Goal: Communication & Community: Answer question/provide support

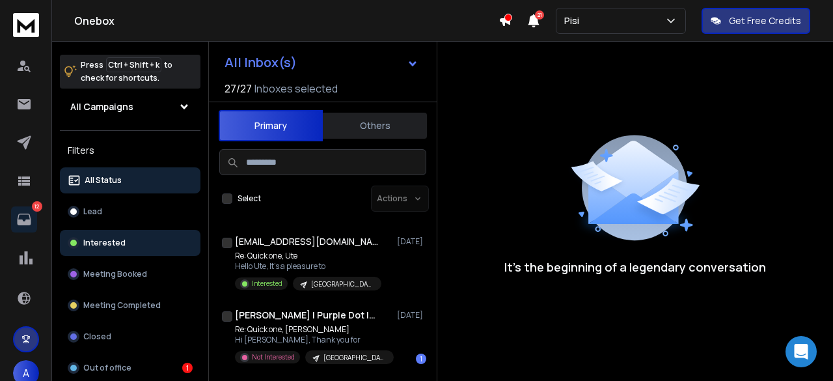
click at [100, 248] on div "Interested" at bounding box center [97, 243] width 58 height 12
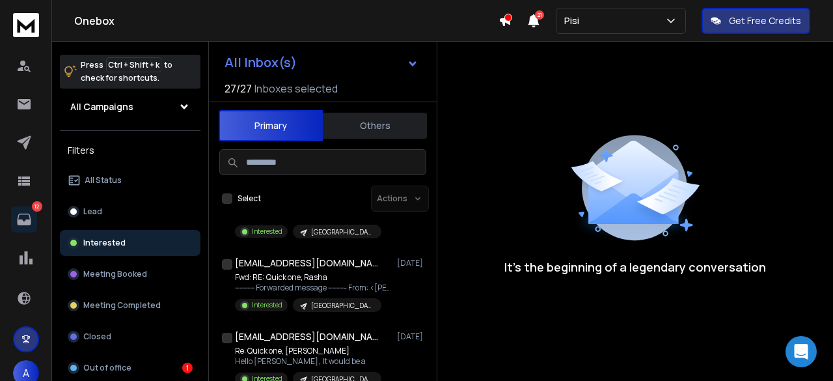
scroll to position [200, 0]
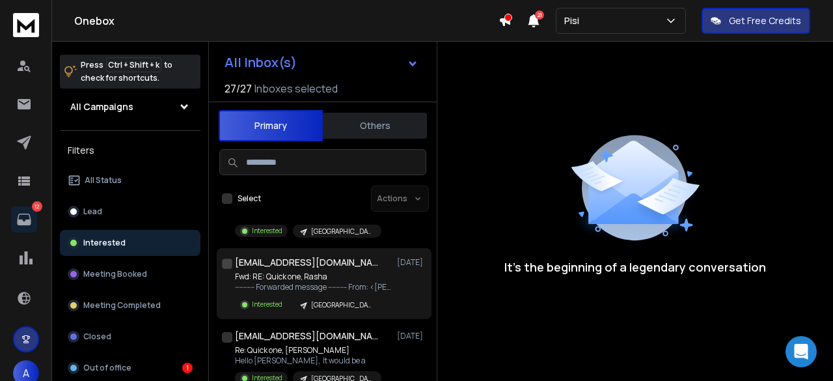
click at [332, 274] on p "Fwd: RE: Quick one, Rasha" at bounding box center [313, 276] width 156 height 10
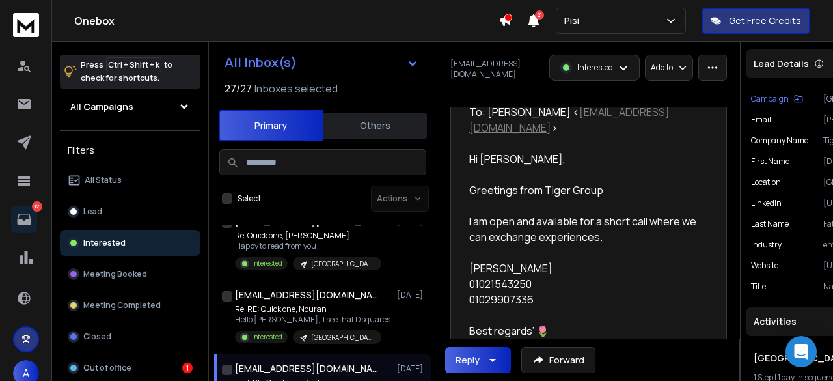
scroll to position [93, 0]
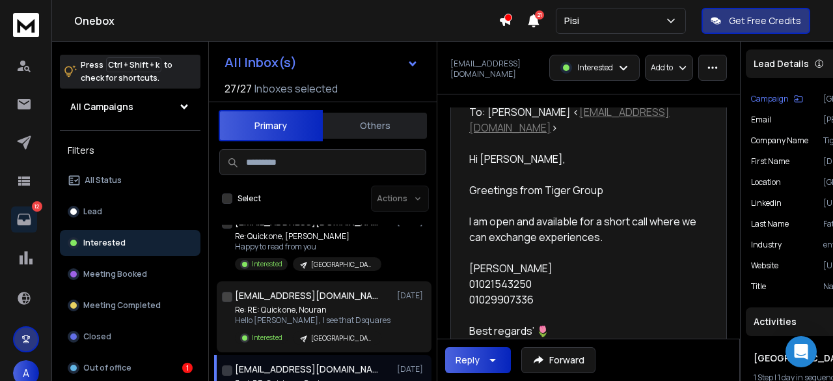
click at [355, 297] on h1 "[EMAIL_ADDRESS][DOMAIN_NAME]" at bounding box center [306, 295] width 143 height 13
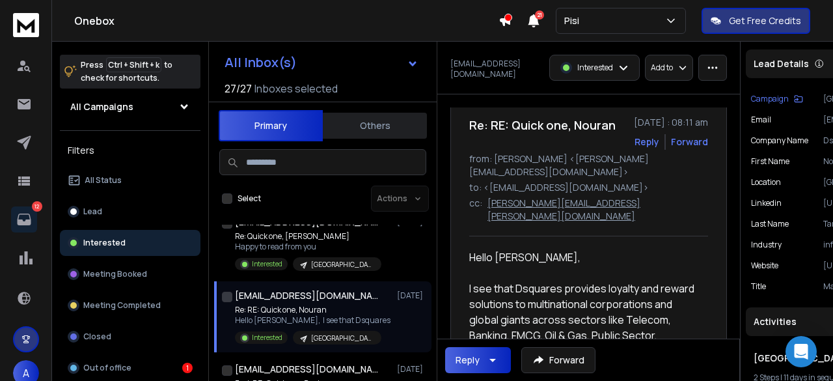
scroll to position [44, 0]
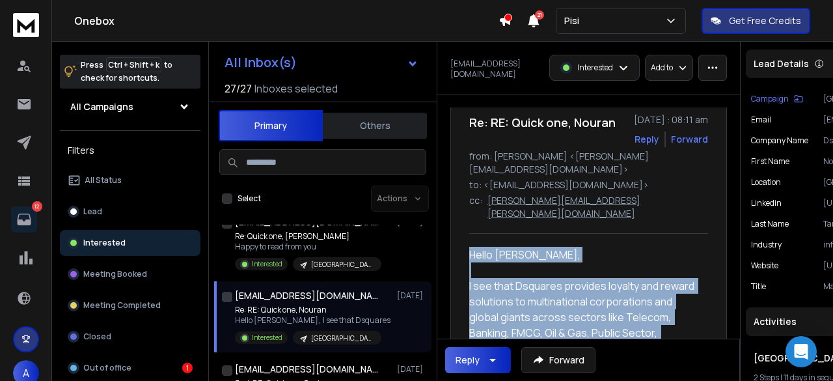
drag, startPoint x: 468, startPoint y: 227, endPoint x: 539, endPoint y: 323, distance: 119.2
click at [511, 288] on div "I see that Dsquares provides loyalty and reward solutions to multinational corp…" at bounding box center [583, 317] width 228 height 78
drag, startPoint x: 468, startPoint y: 226, endPoint x: 557, endPoint y: 319, distance: 128.4
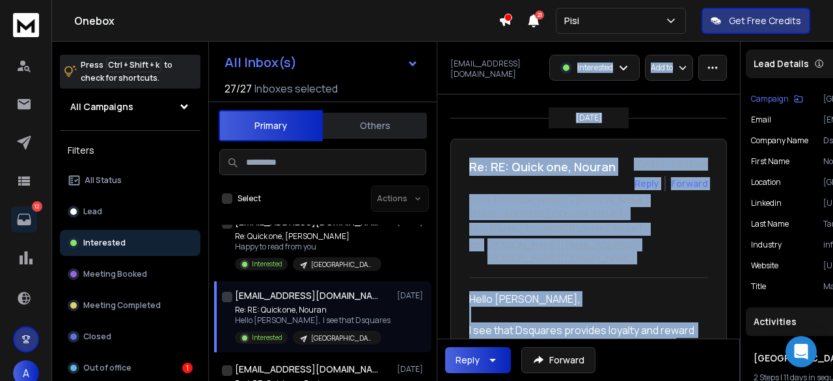
scroll to position [0, 0]
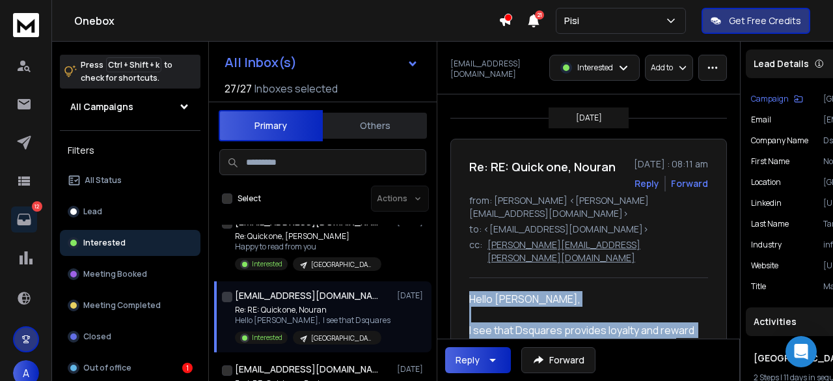
drag, startPoint x: 691, startPoint y: 270, endPoint x: 463, endPoint y: 271, distance: 227.7
copy div "Hello [PERSON_NAME], I see that Dsquares provides loyalty and reward solutions …"
